Goal: Find specific fact: Find contact information

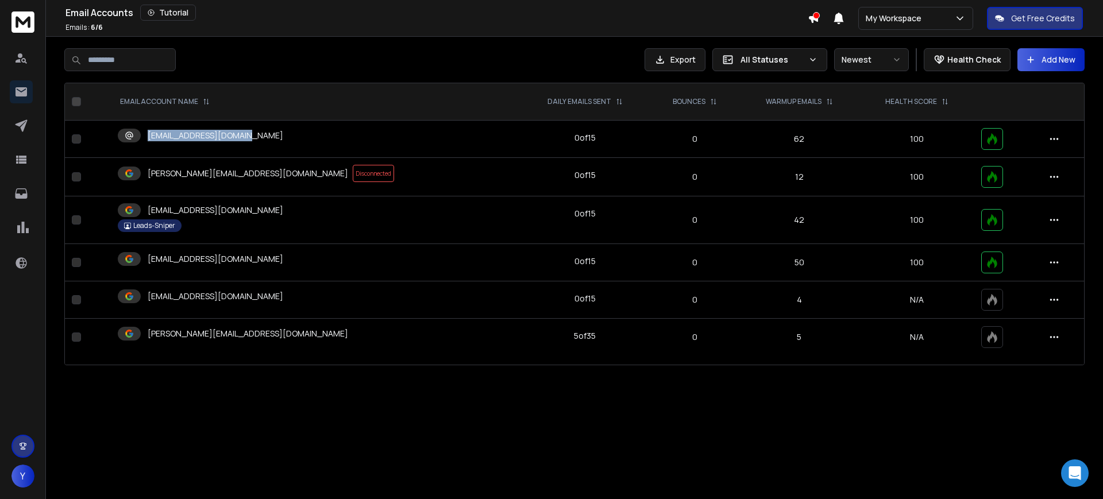
copy p "[EMAIL_ADDRESS][DOMAIN_NAME]"
drag, startPoint x: 241, startPoint y: 136, endPoint x: 149, endPoint y: 143, distance: 92.7
click at [149, 143] on td "[EMAIL_ADDRESS][DOMAIN_NAME]" at bounding box center [315, 139] width 408 height 37
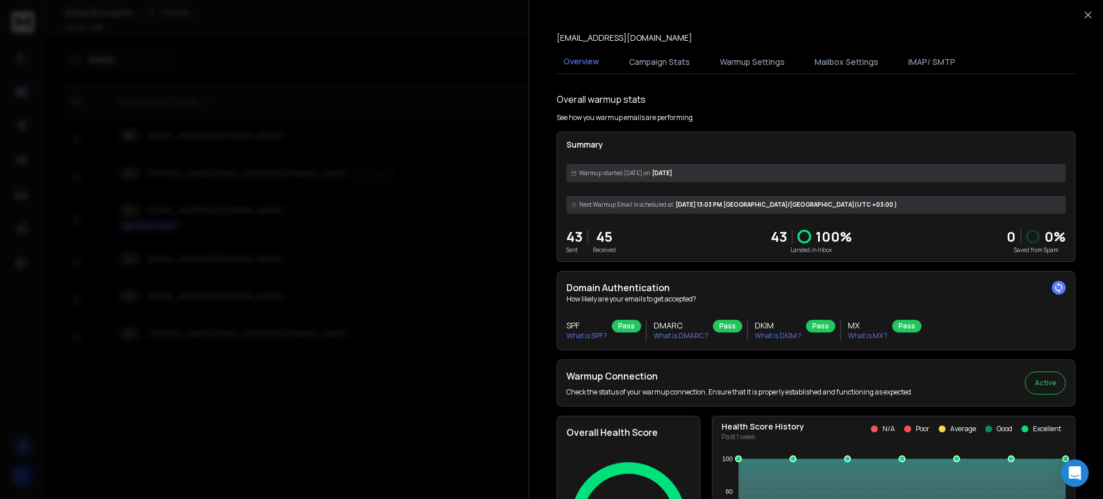
click at [597, 39] on p "[EMAIL_ADDRESS][DOMAIN_NAME]" at bounding box center [624, 37] width 136 height 11
copy p "[EMAIL_ADDRESS][DOMAIN_NAME]"
